Goal: Task Accomplishment & Management: Complete application form

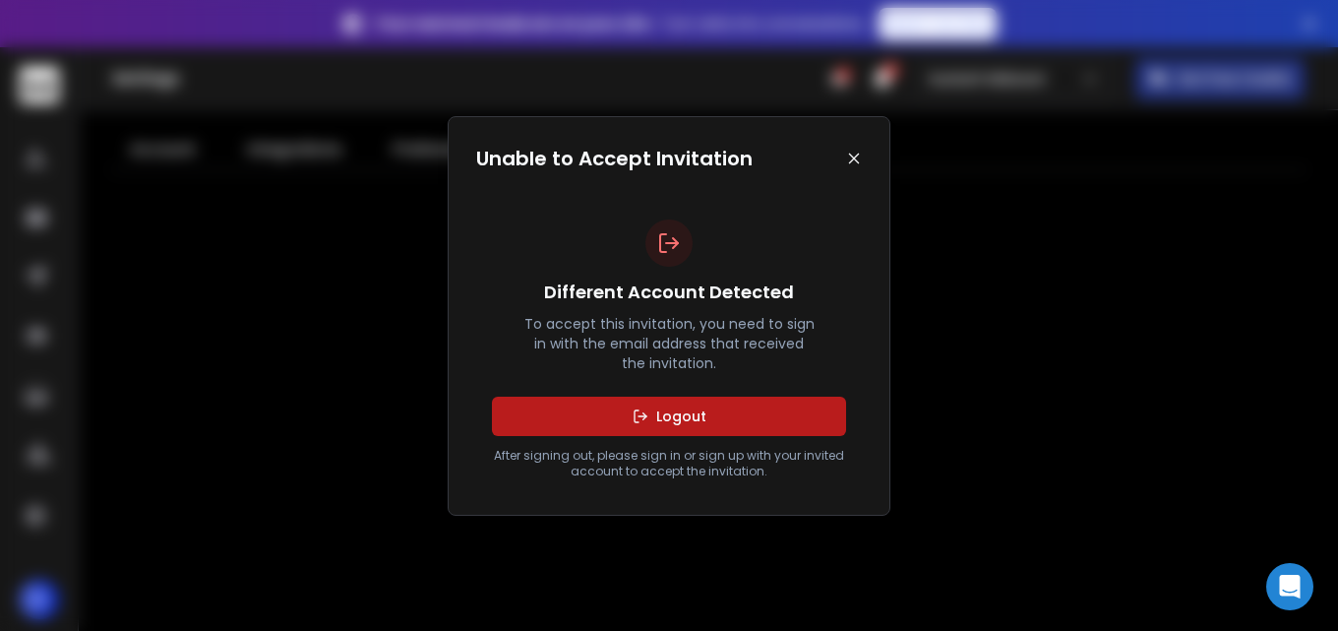
click at [680, 418] on button "Logout" at bounding box center [669, 415] width 354 height 39
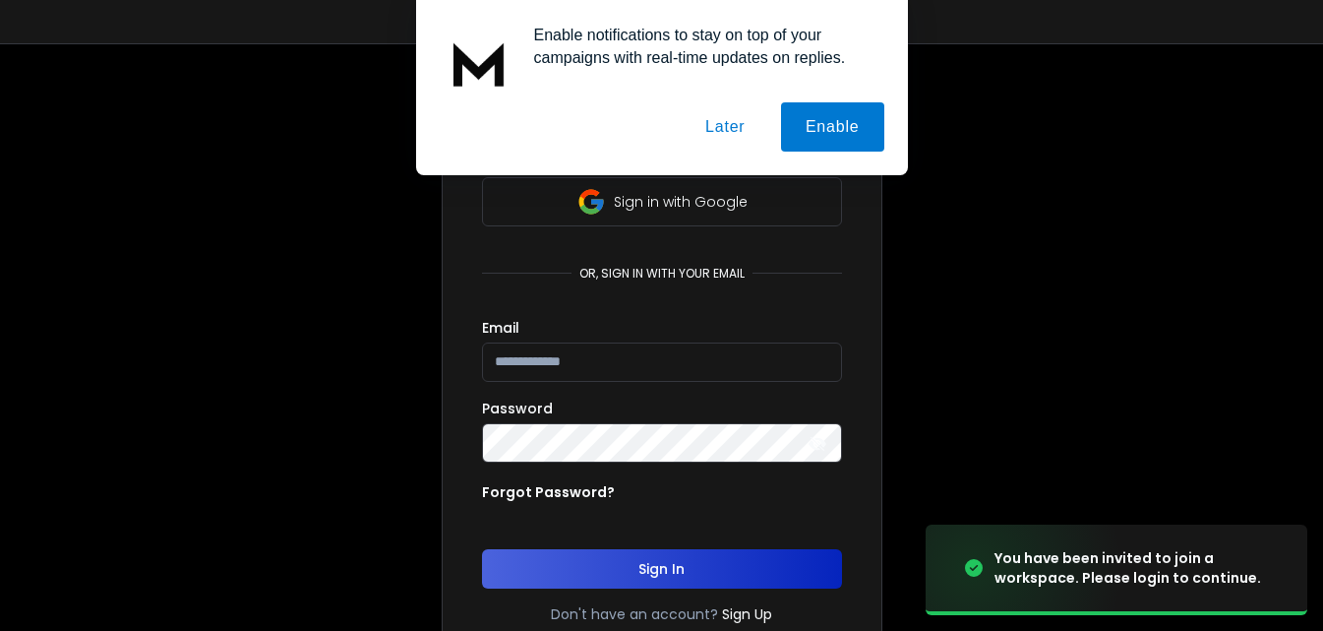
click at [593, 367] on input "email" at bounding box center [662, 361] width 360 height 39
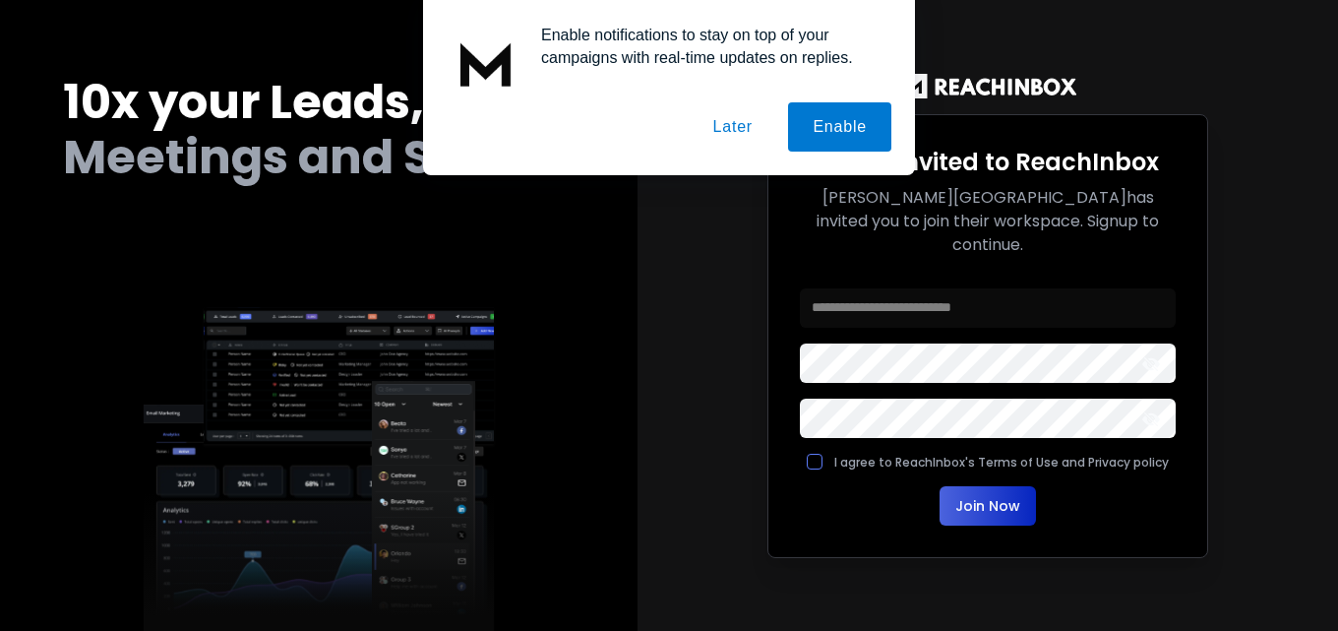
click at [818, 454] on button "I agree to ReachInbox's Terms of Use and Privacy policy" at bounding box center [815, 462] width 16 height 16
click at [979, 486] on button "Join Now" at bounding box center [988, 505] width 96 height 39
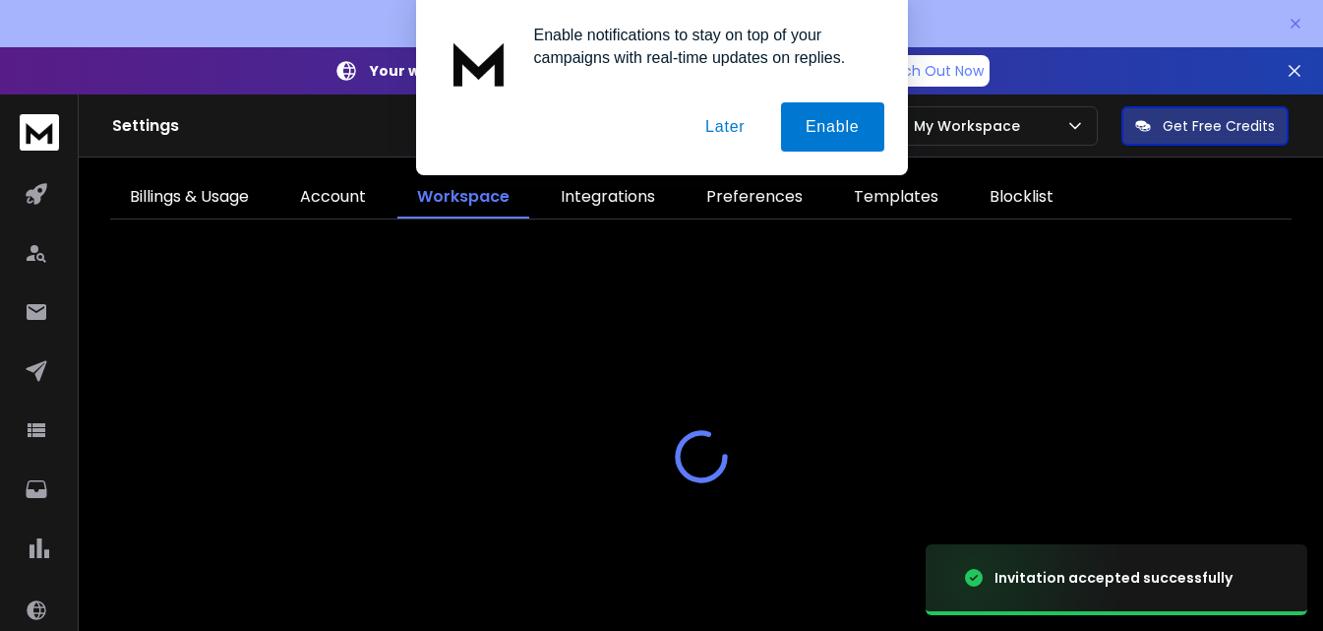
click at [722, 126] on button "Later" at bounding box center [725, 126] width 89 height 49
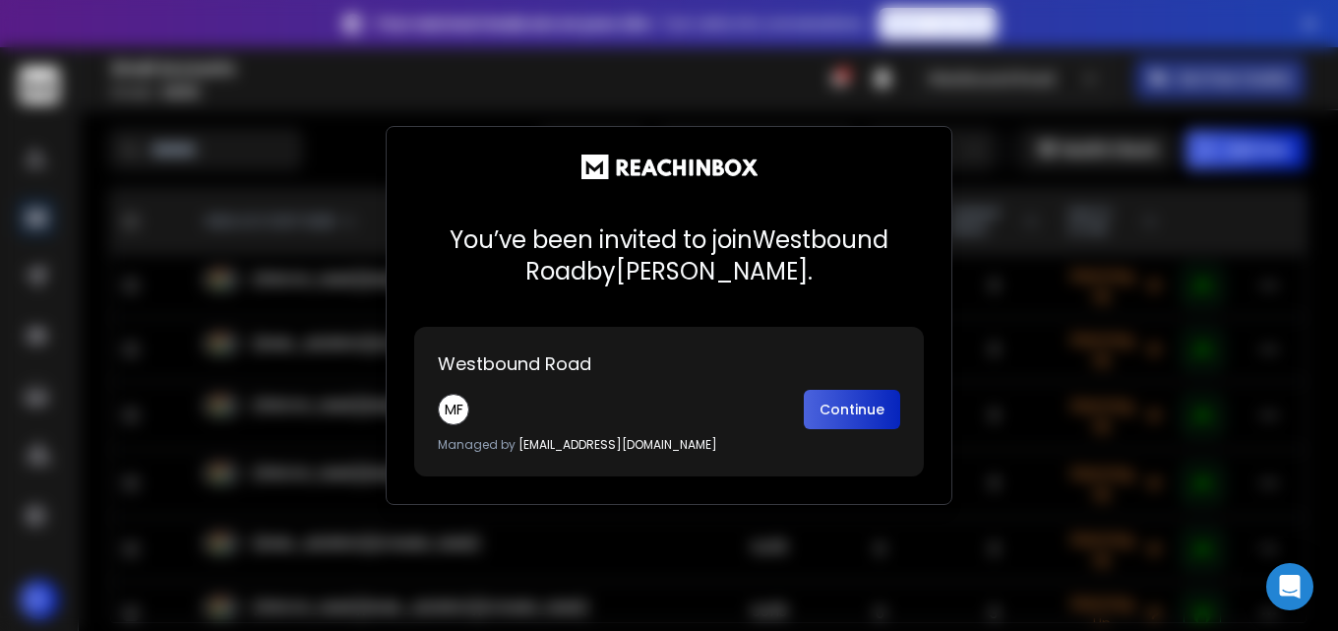
click at [864, 412] on button "Continue" at bounding box center [852, 409] width 96 height 39
